Goal: Task Accomplishment & Management: Manage account settings

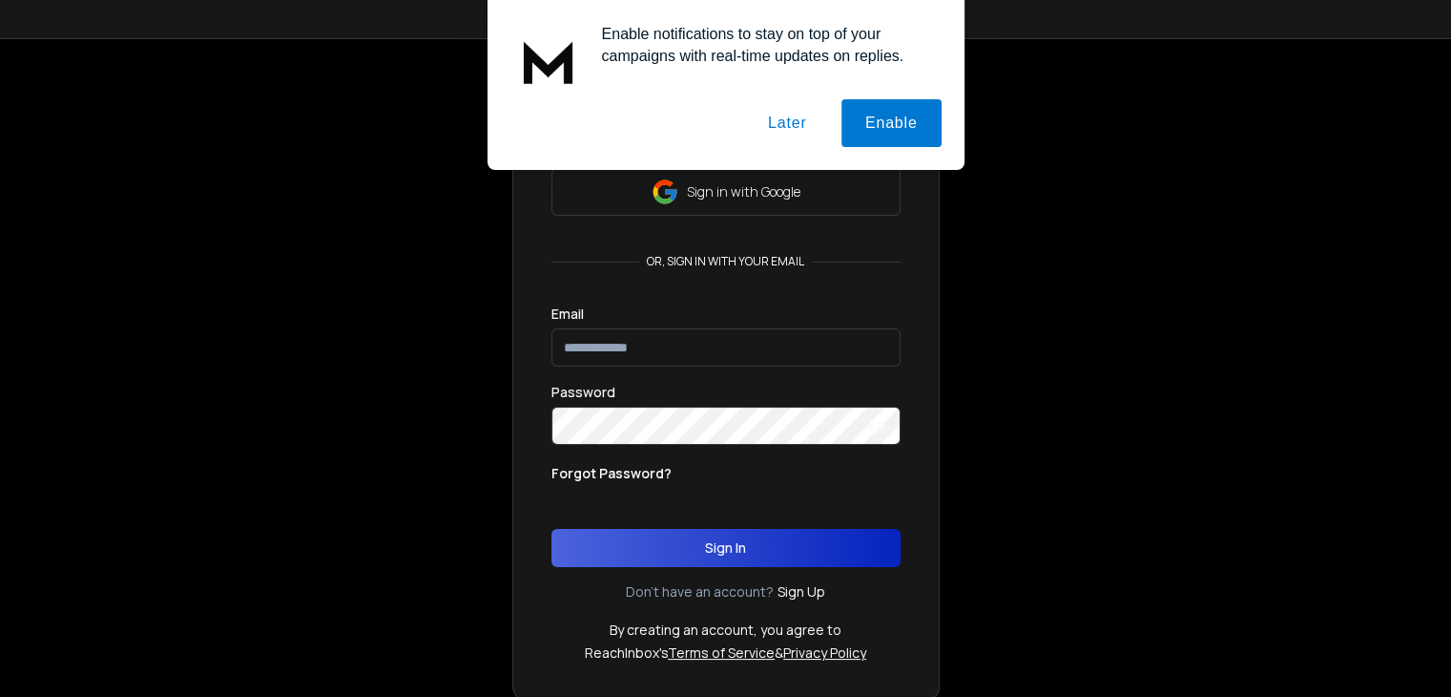
click at [642, 355] on input "email" at bounding box center [726, 347] width 349 height 38
paste input "**********"
type input "**********"
click at [552, 529] on button "Sign In" at bounding box center [726, 548] width 349 height 38
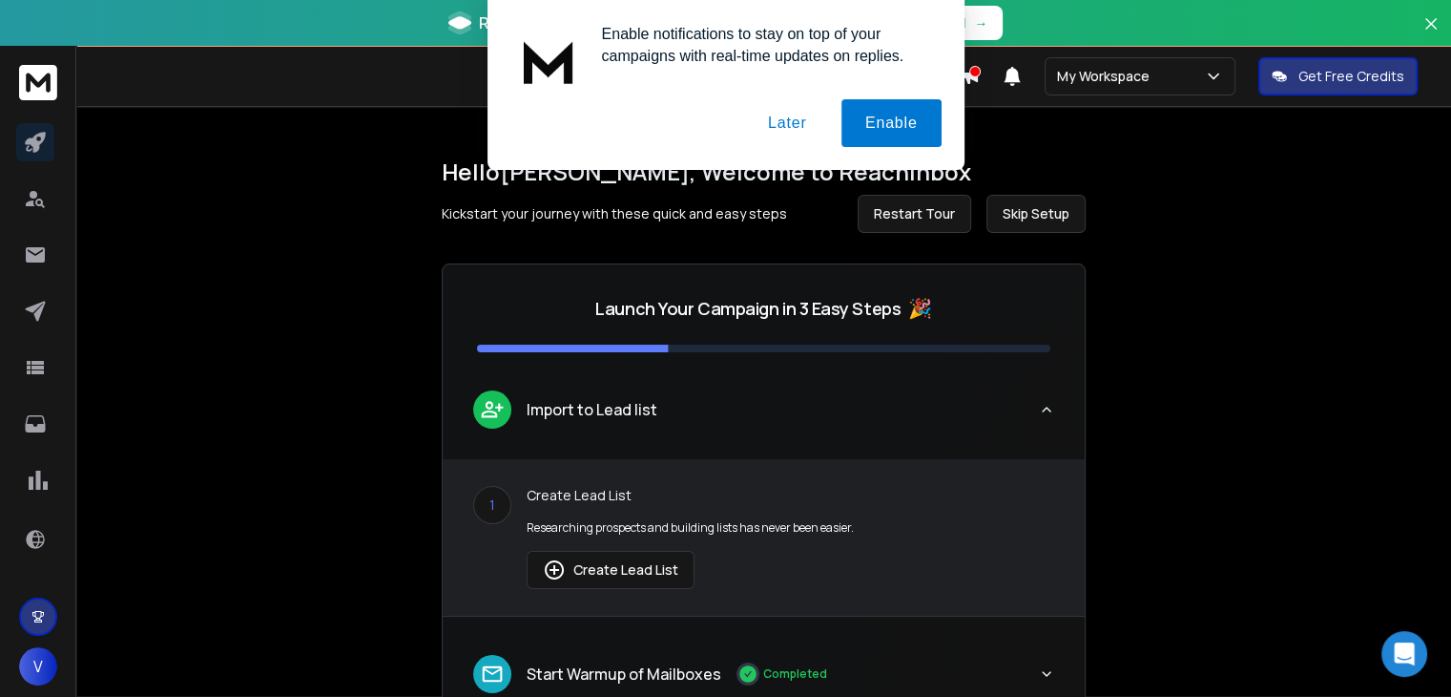
click at [785, 127] on button "Later" at bounding box center [787, 123] width 86 height 48
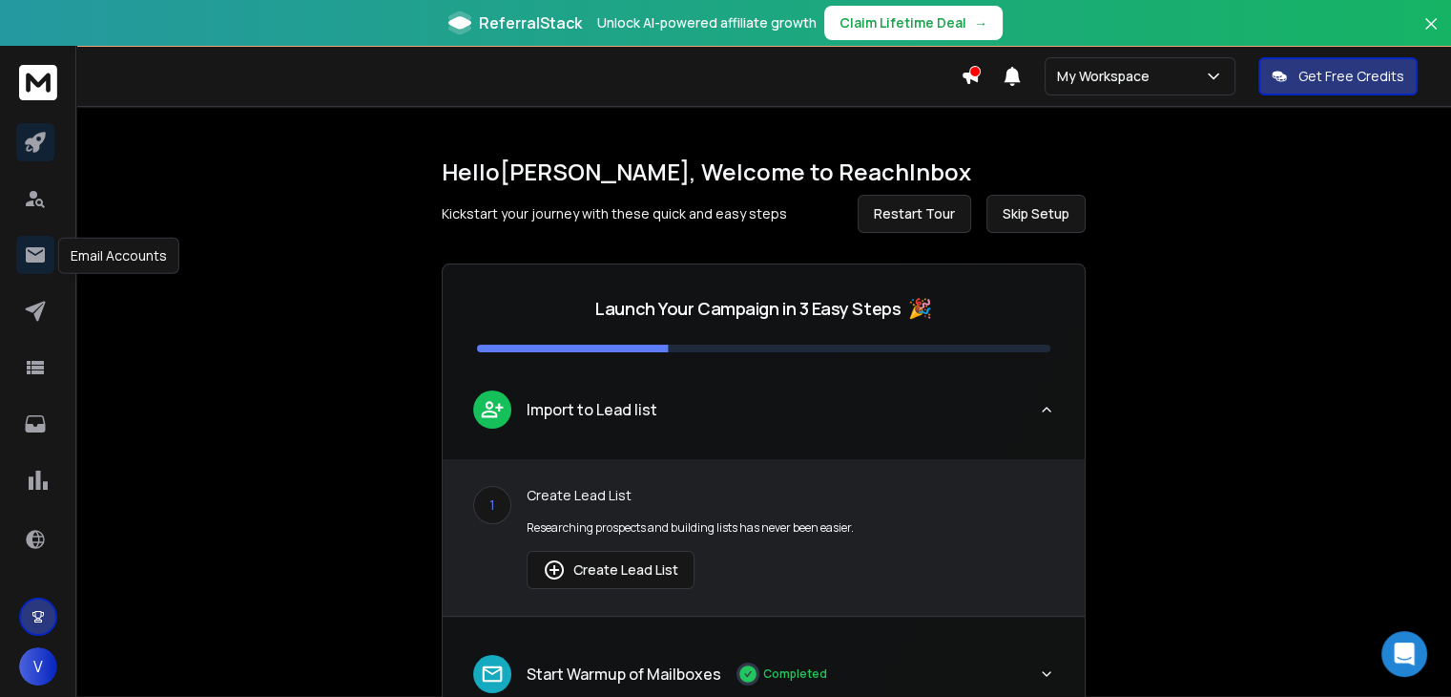
click at [27, 247] on icon at bounding box center [35, 254] width 19 height 15
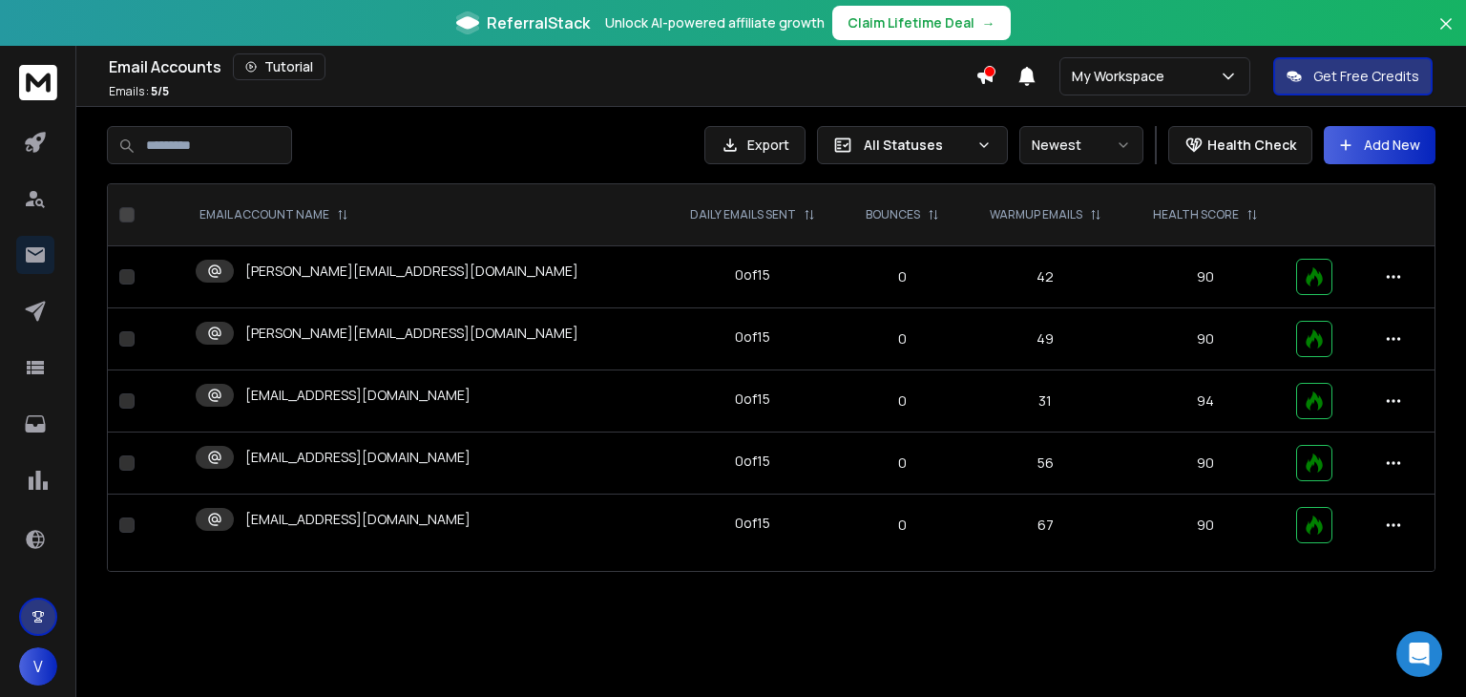
click at [1403, 145] on button "Add New" at bounding box center [1380, 145] width 112 height 38
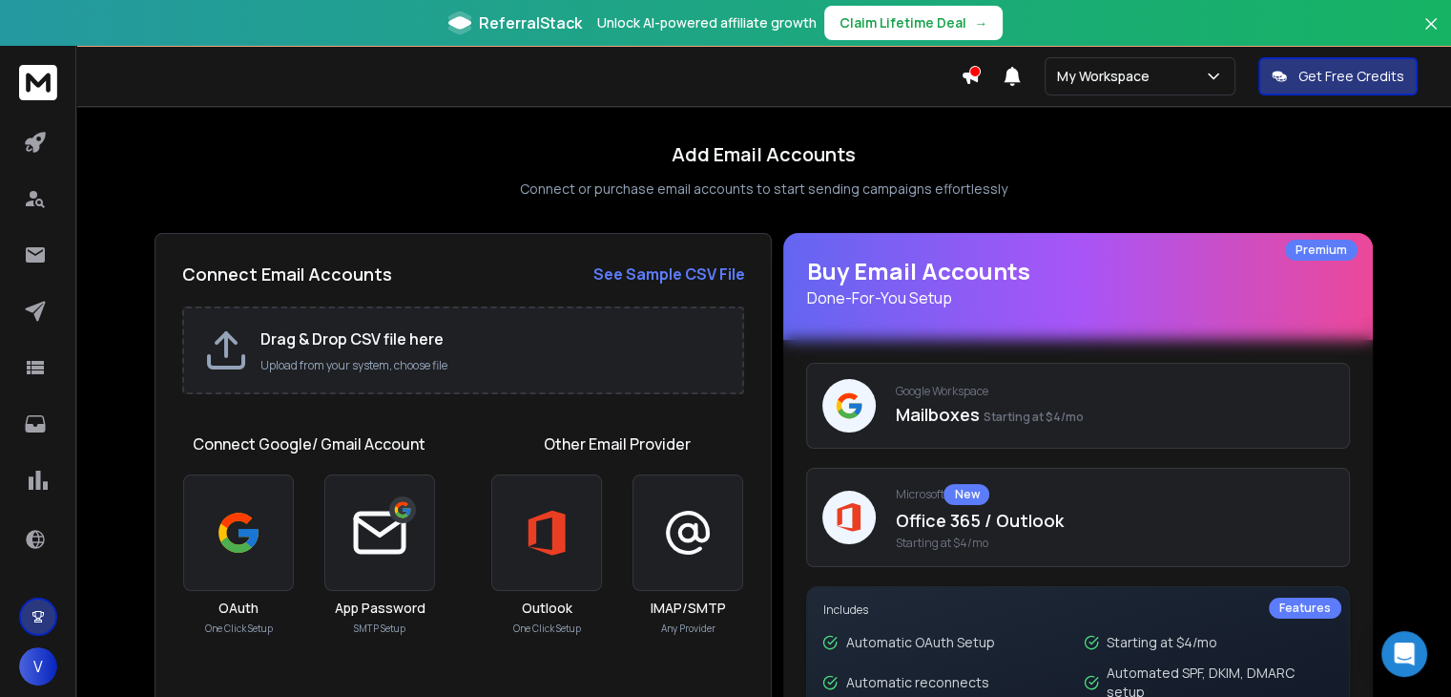
drag, startPoint x: 171, startPoint y: 541, endPoint x: 246, endPoint y: 545, distance: 75.5
click at [246, 545] on div "Connect Email Accounts See Sample CSV File Drag & Drop CSV file here Upload fro…" at bounding box center [463, 502] width 617 height 538
click at [246, 545] on icon at bounding box center [236, 544] width 31 height 16
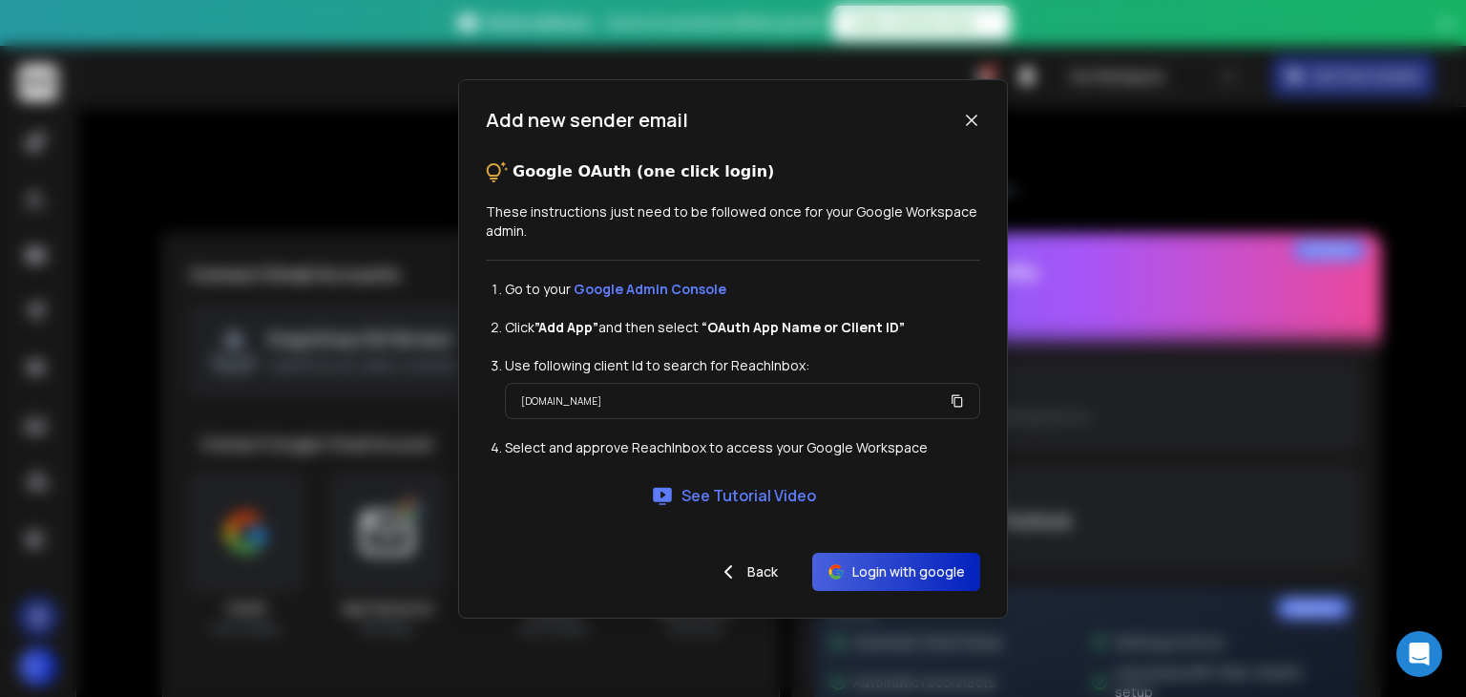
click at [630, 285] on link "Google Admin Console" at bounding box center [649, 289] width 153 height 18
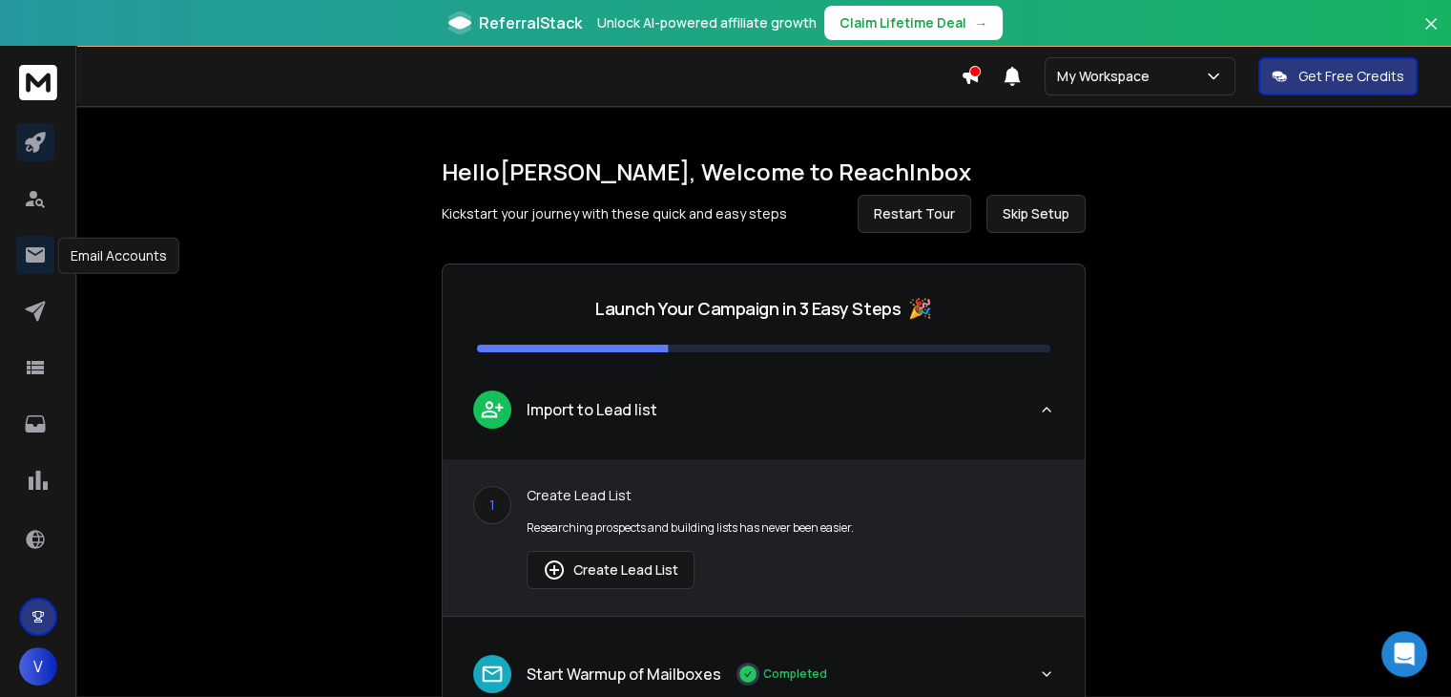
click at [26, 254] on icon at bounding box center [35, 254] width 19 height 15
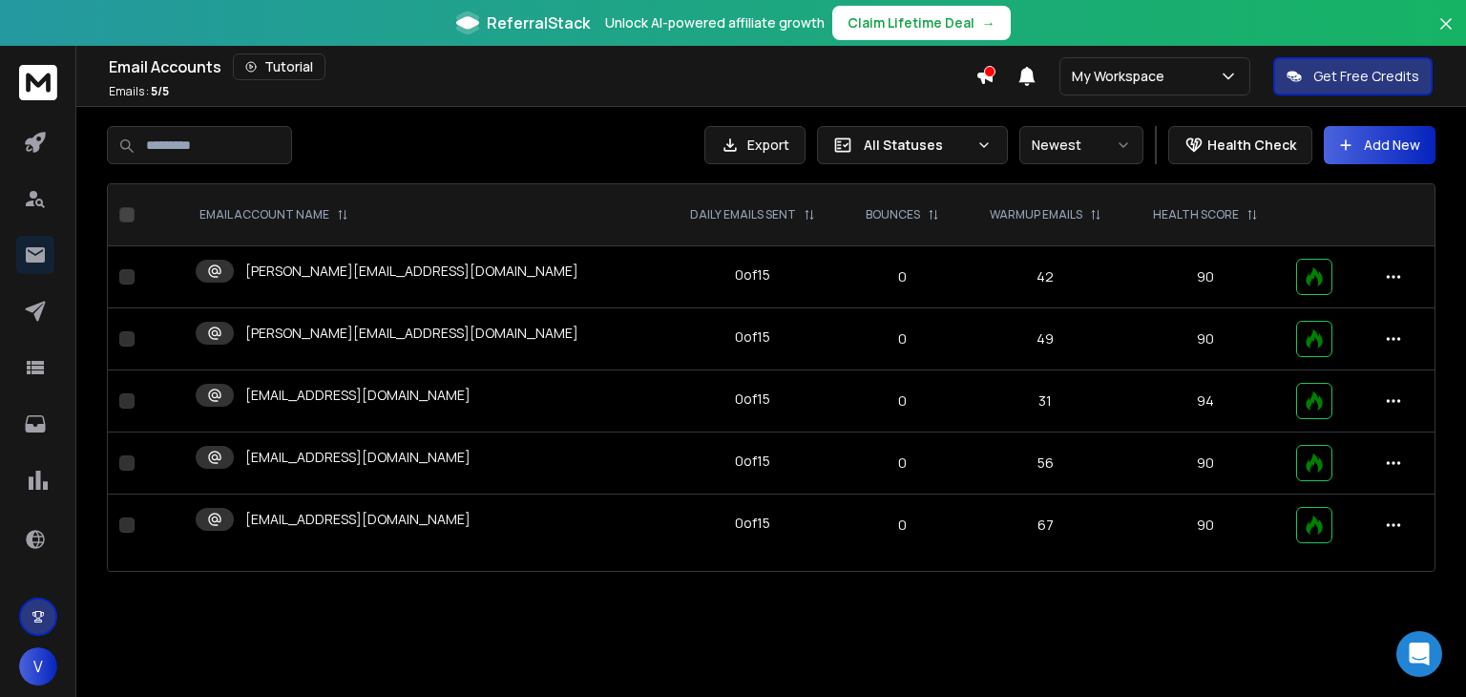
click at [1382, 151] on button "Add New" at bounding box center [1380, 145] width 112 height 38
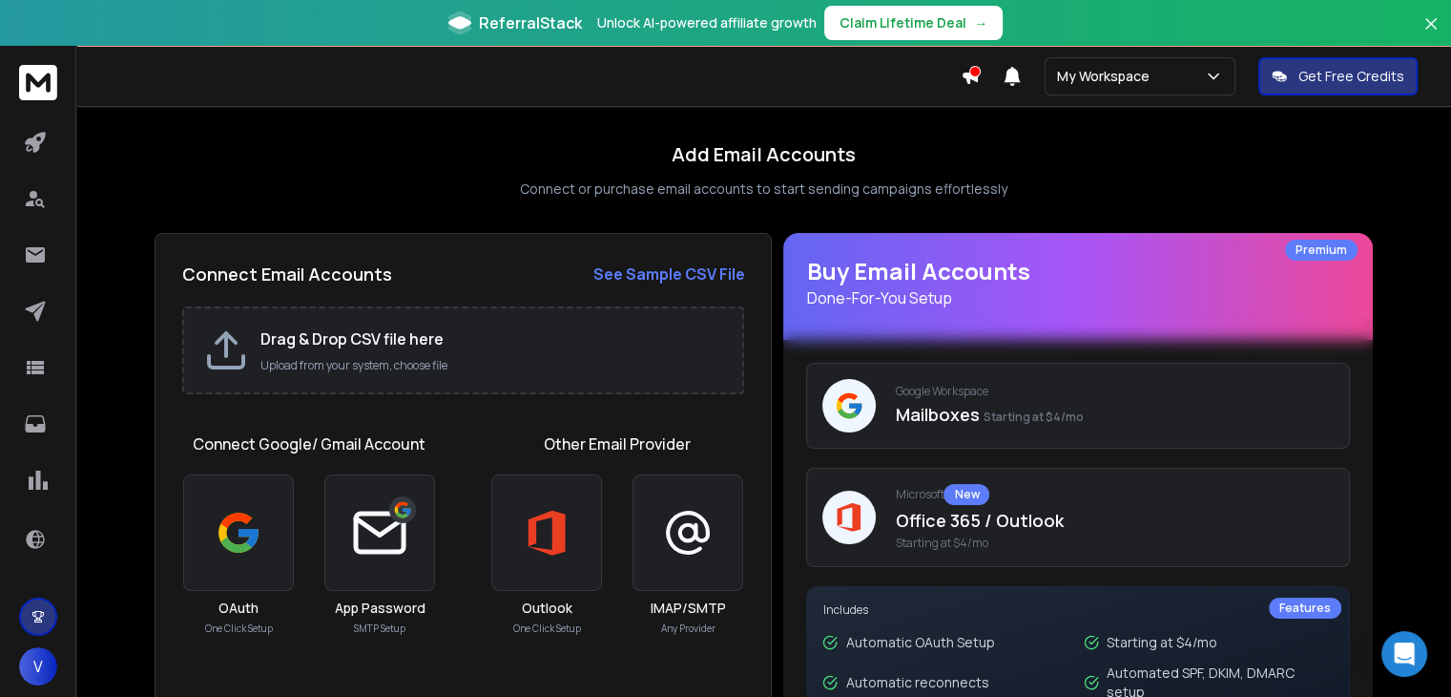
click at [223, 575] on div at bounding box center [238, 532] width 111 height 116
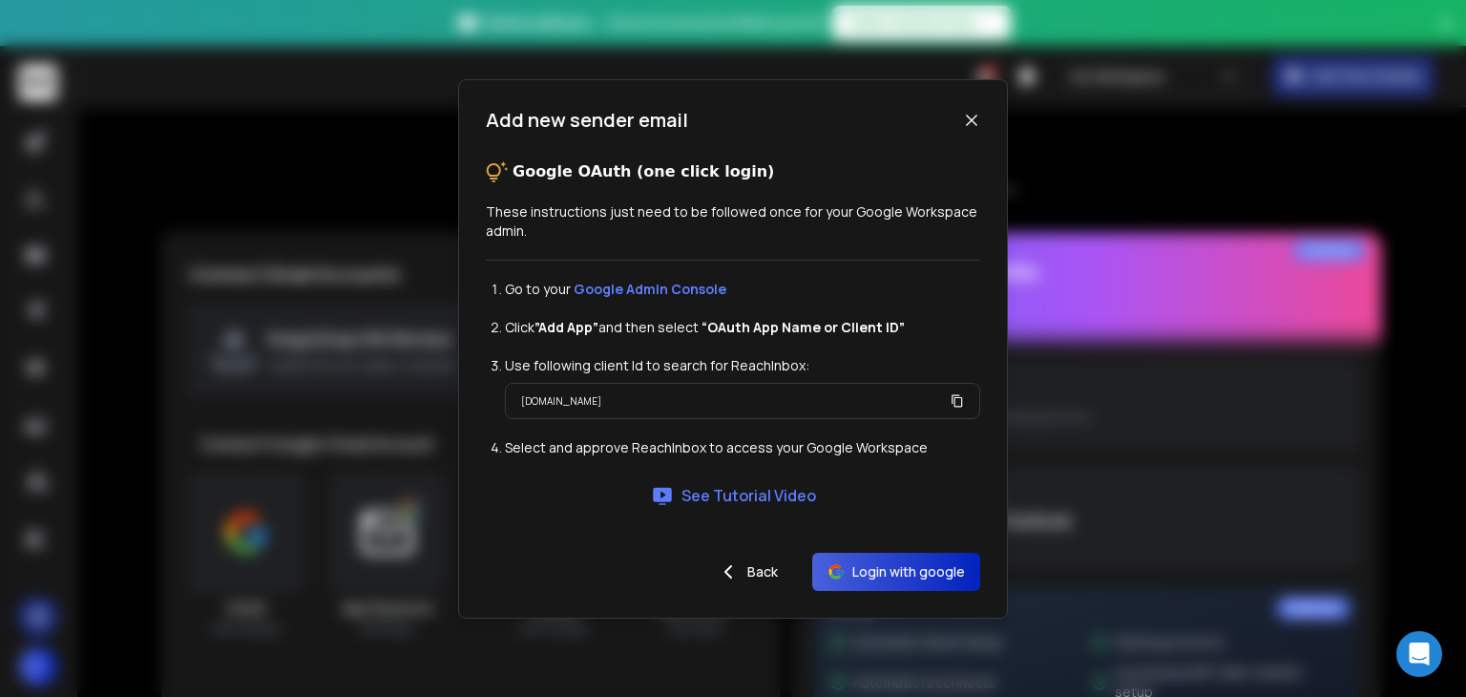
click at [969, 134] on div "Add new sender email Google OAuth (one click login) These instructions just nee…" at bounding box center [733, 349] width 494 height 484
click at [969, 126] on icon at bounding box center [971, 120] width 17 height 17
